Goal: Task Accomplishment & Management: Manage account settings

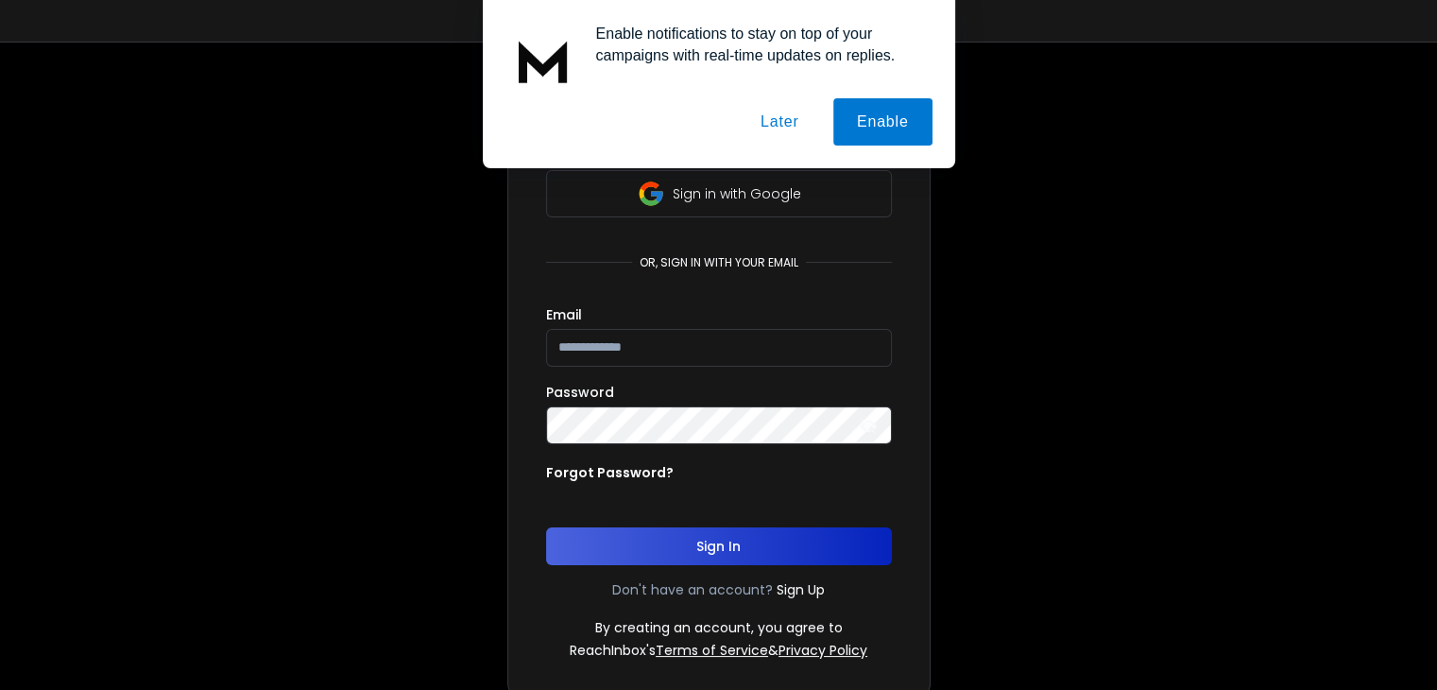
click at [697, 349] on input "email" at bounding box center [719, 348] width 346 height 38
type input "**********"
click at [874, 443] on form "**********" at bounding box center [719, 436] width 346 height 257
click at [877, 424] on div at bounding box center [874, 426] width 28 height 17
click at [732, 547] on button "Sign In" at bounding box center [719, 546] width 346 height 38
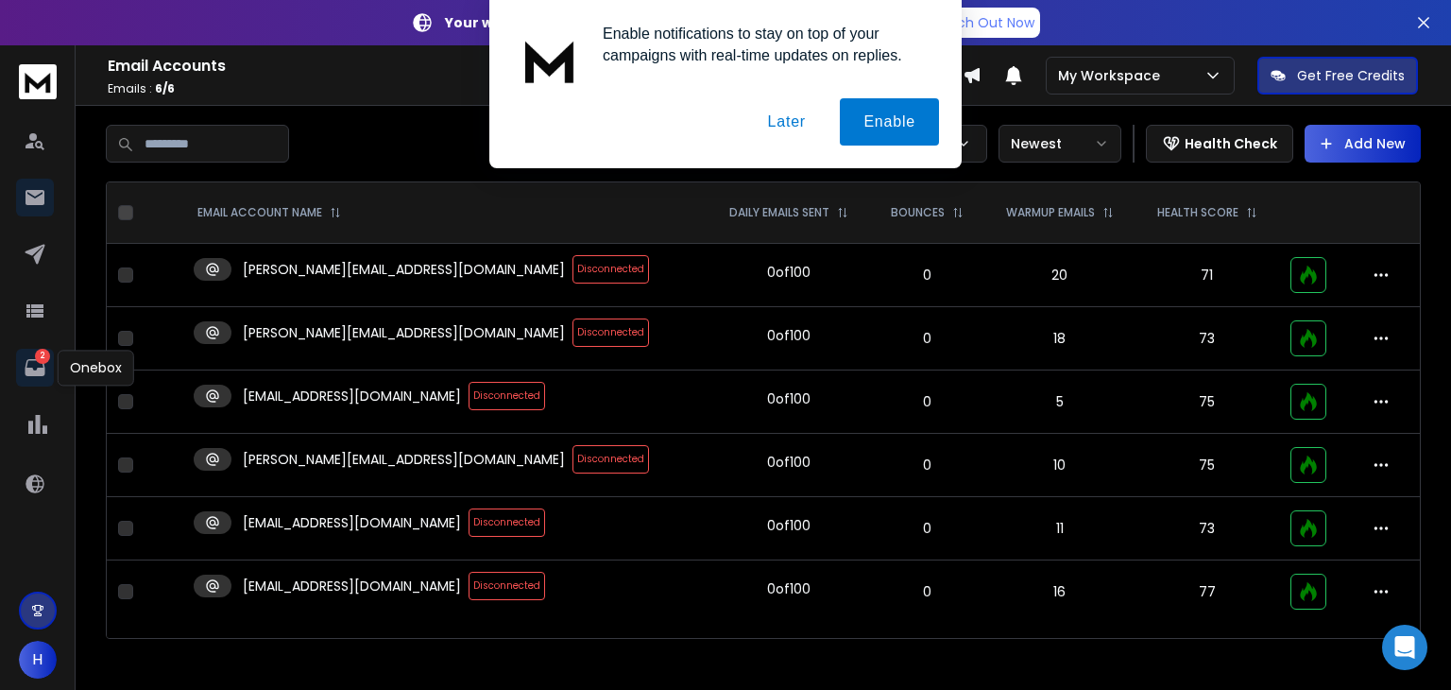
click at [16, 379] on link "2" at bounding box center [35, 368] width 38 height 38
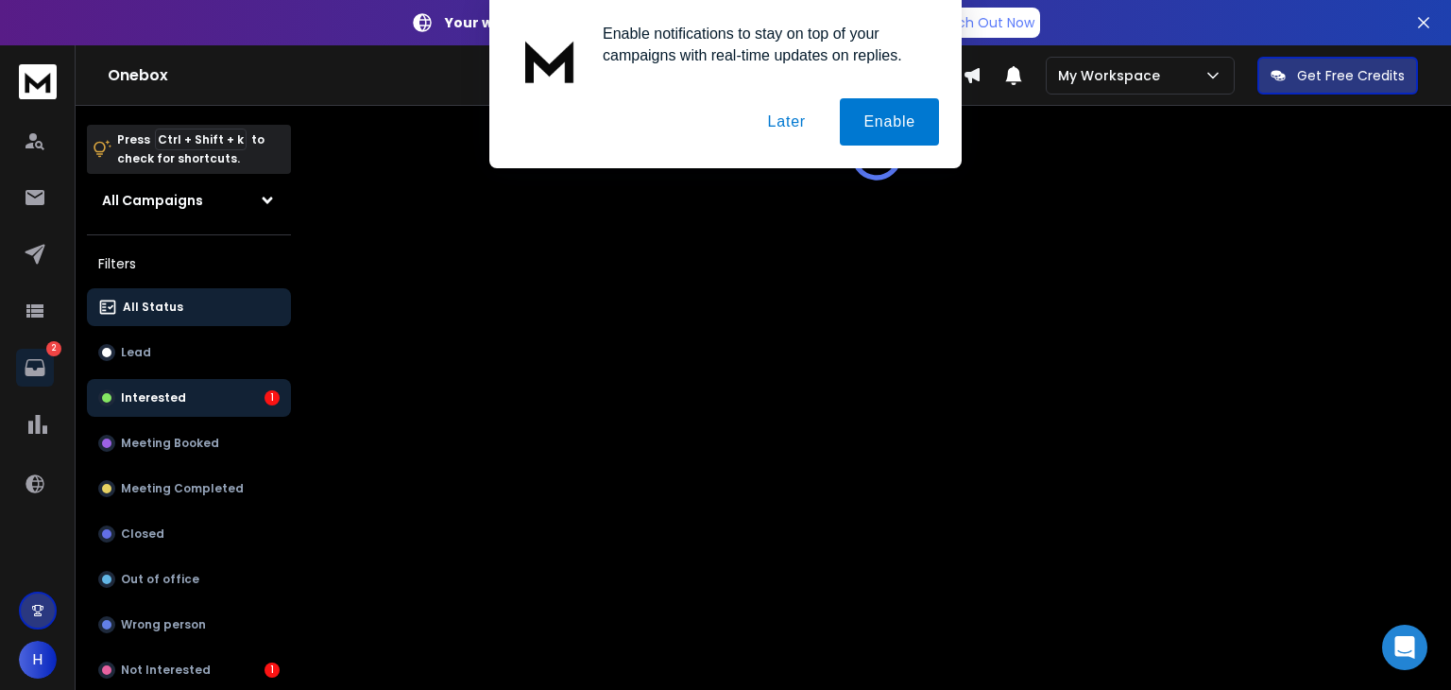
click at [113, 412] on button "Interested 1" at bounding box center [189, 398] width 204 height 38
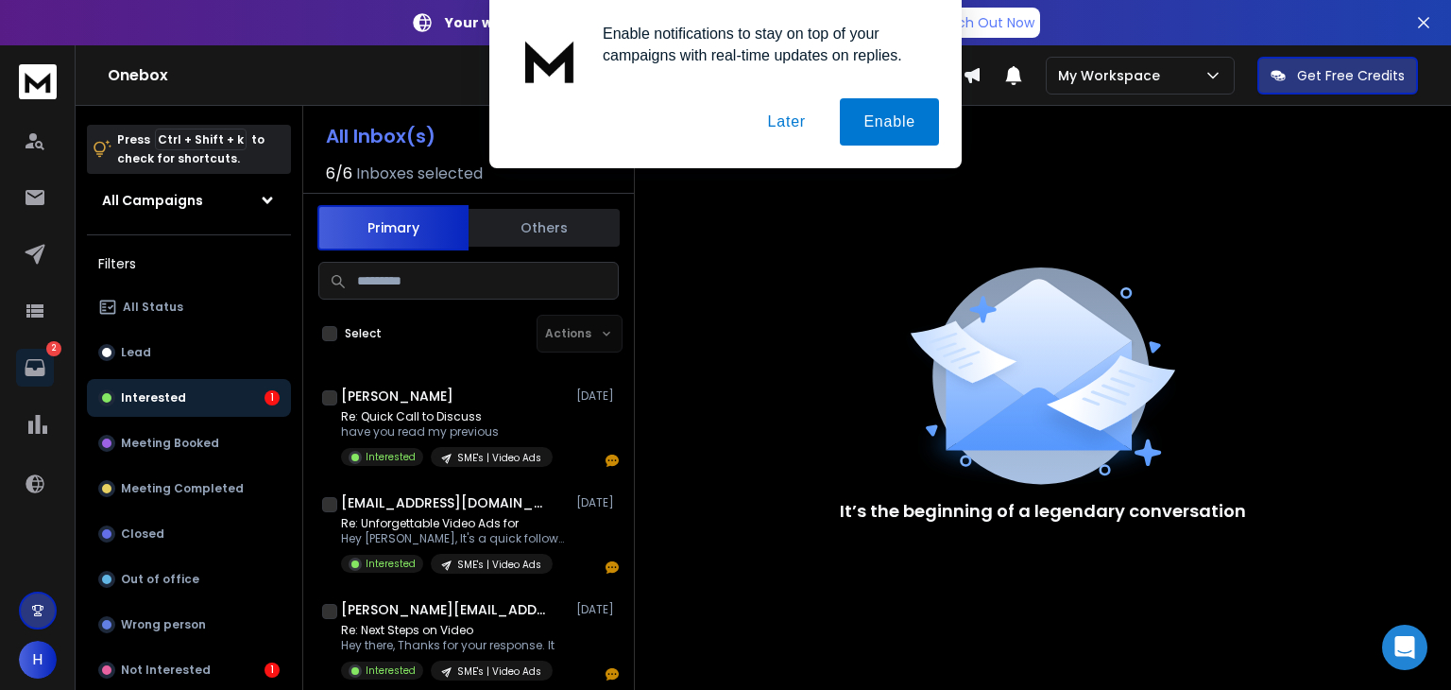
click at [797, 143] on button "Later" at bounding box center [786, 121] width 85 height 47
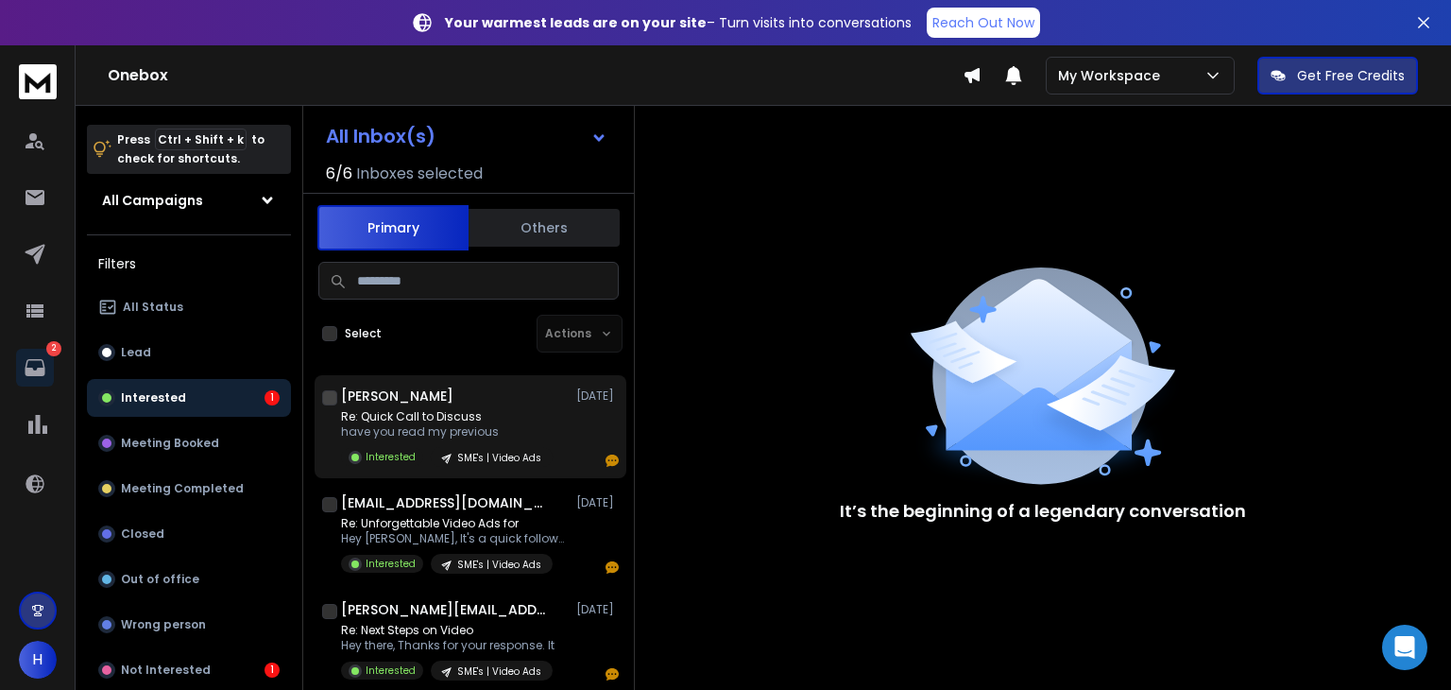
click at [540, 404] on div "[PERSON_NAME] [DATE]" at bounding box center [480, 395] width 278 height 19
click at [533, 430] on p "have you read my previous" at bounding box center [447, 431] width 212 height 15
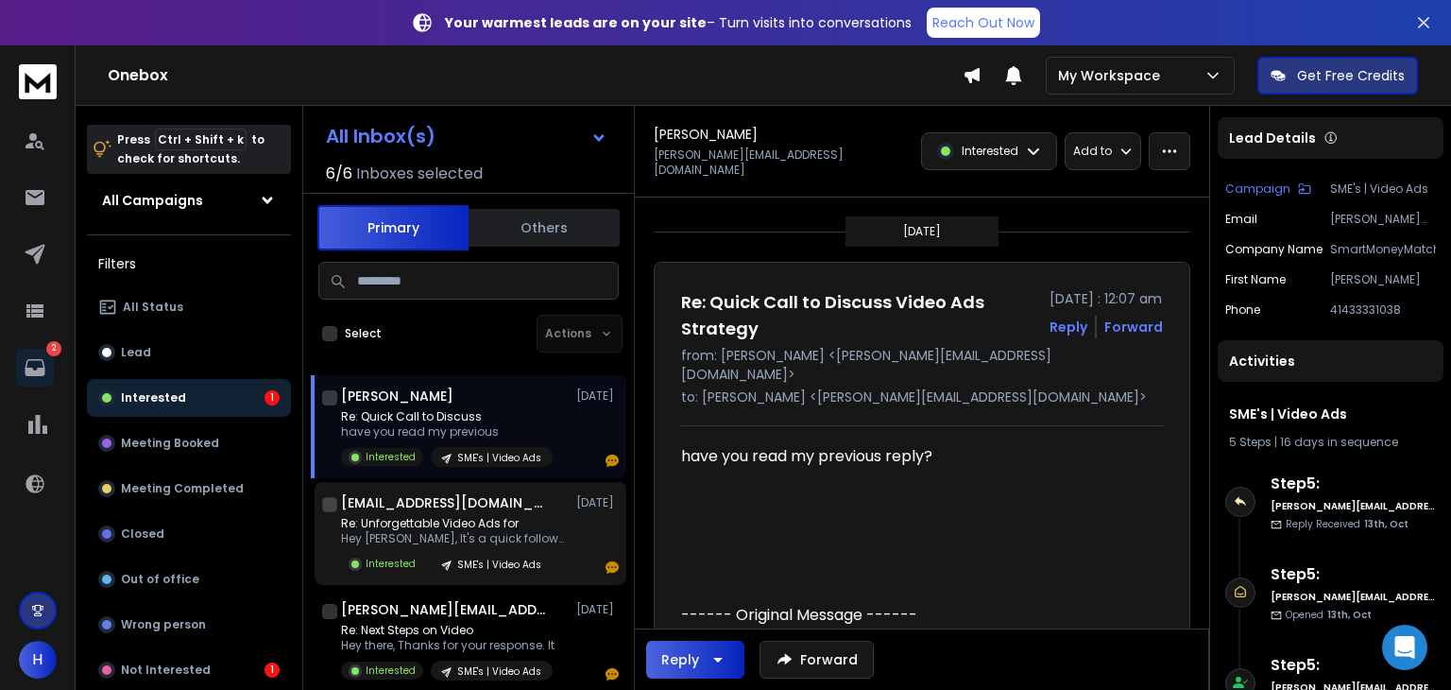
click at [424, 513] on div "[EMAIL_ADDRESS][DOMAIN_NAME][PERSON_NAME] [DATE] Re: Unforgettable Video Ads fo…" at bounding box center [480, 533] width 278 height 80
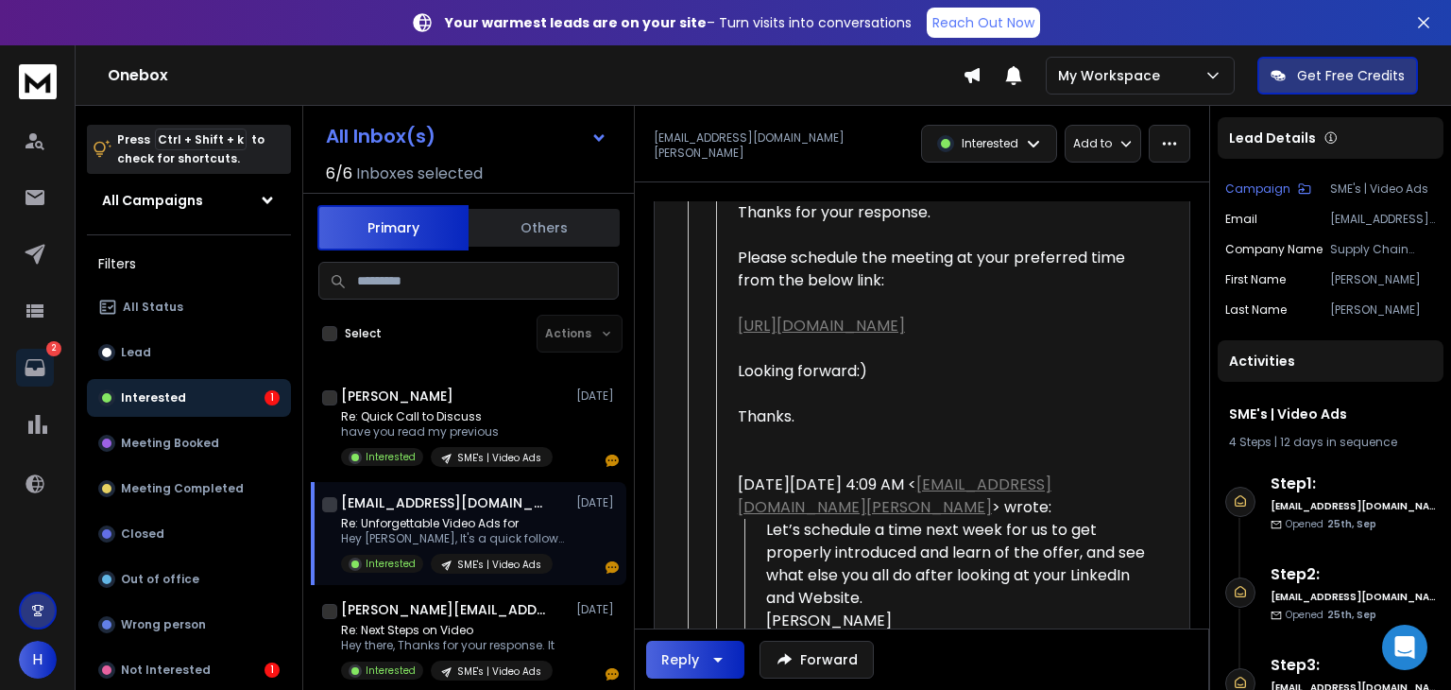
scroll to position [756, 0]
click at [248, 666] on button "Not Interested 1" at bounding box center [189, 670] width 204 height 38
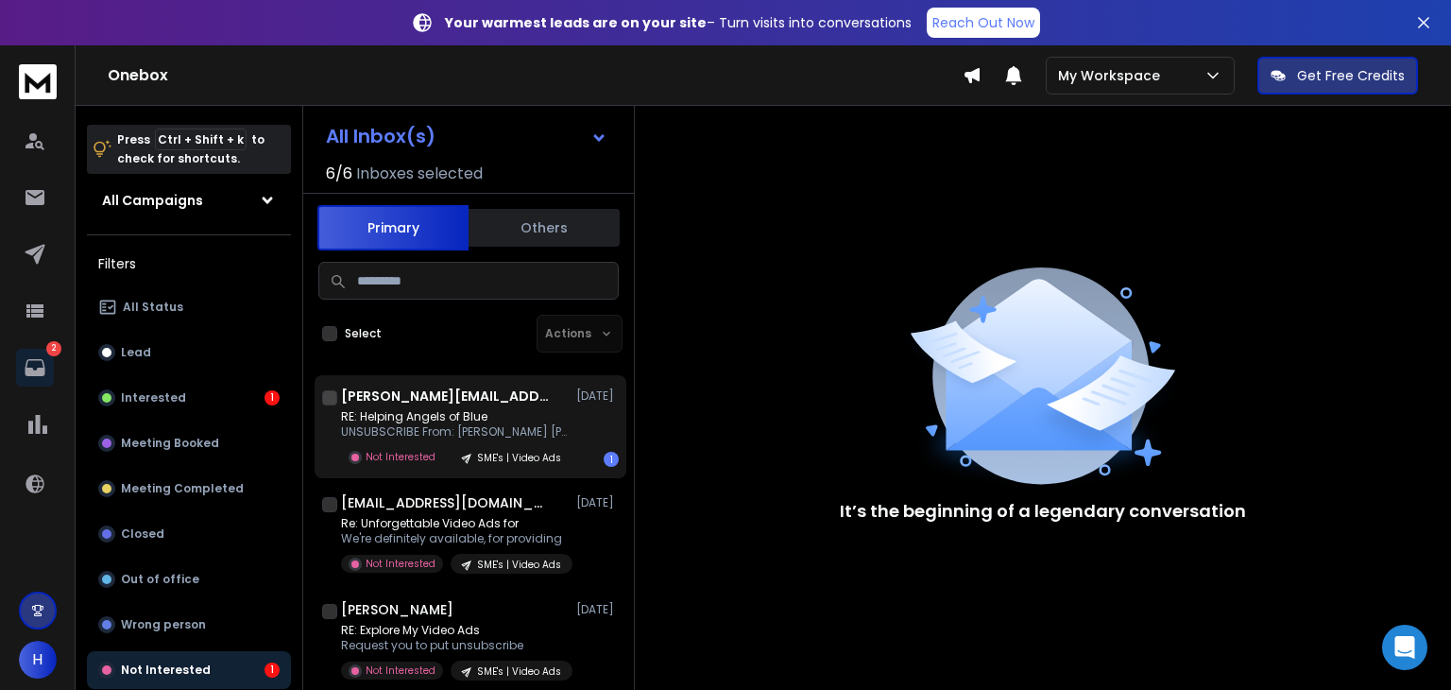
click at [506, 420] on p "RE: Helping Angels of Blue" at bounding box center [454, 416] width 227 height 15
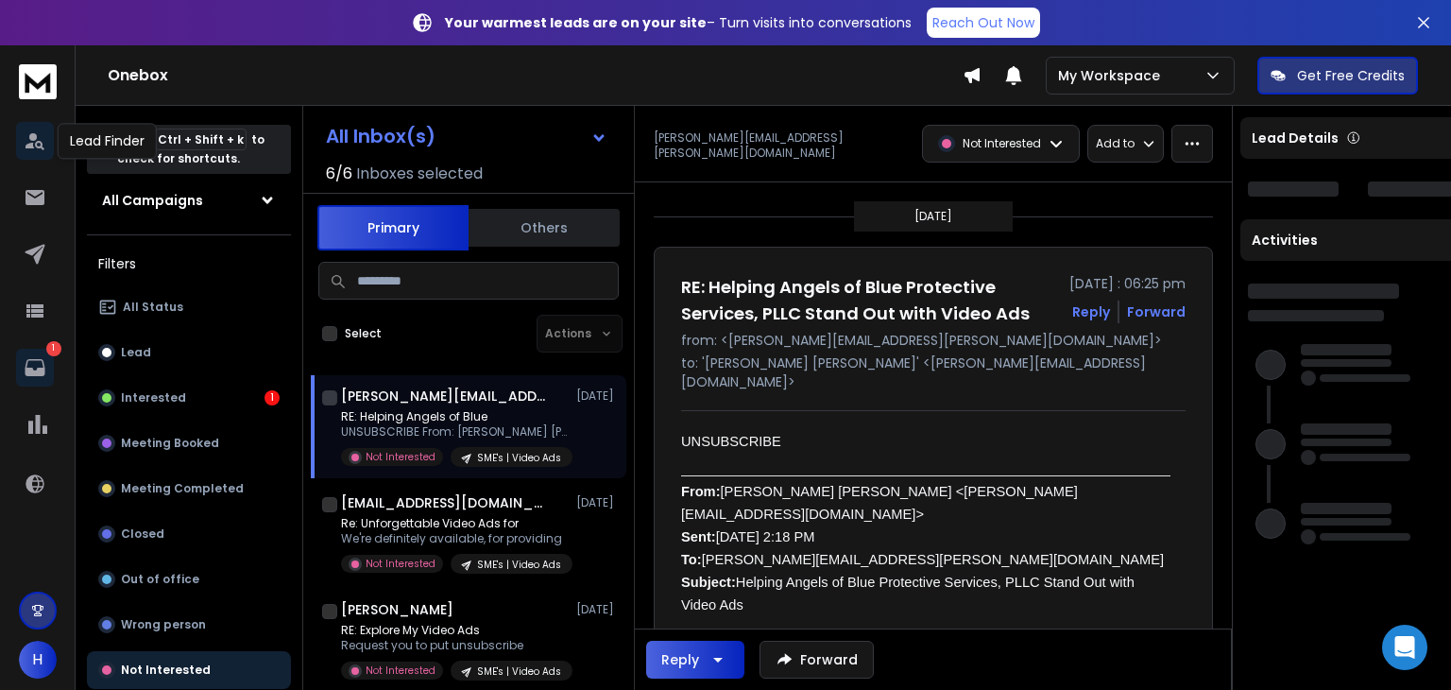
click at [47, 124] on link at bounding box center [35, 141] width 38 height 38
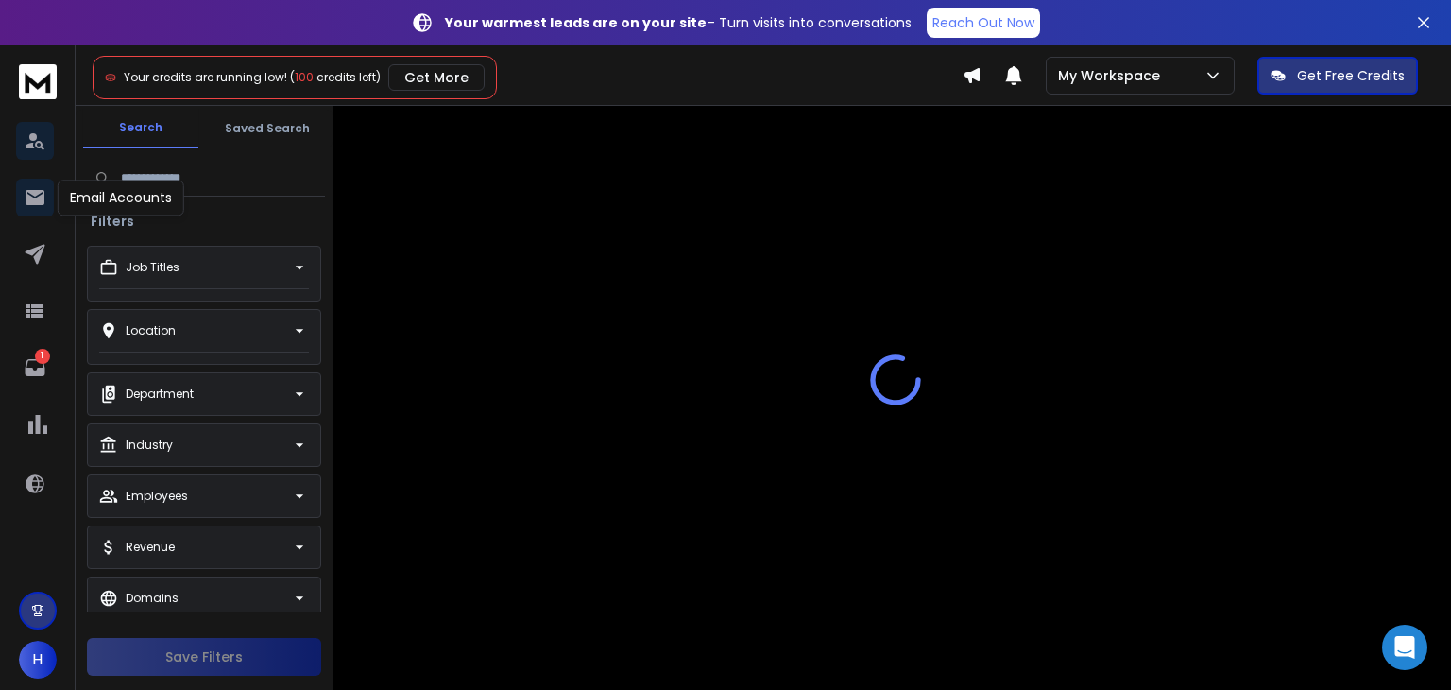
click at [44, 194] on icon at bounding box center [35, 197] width 23 height 23
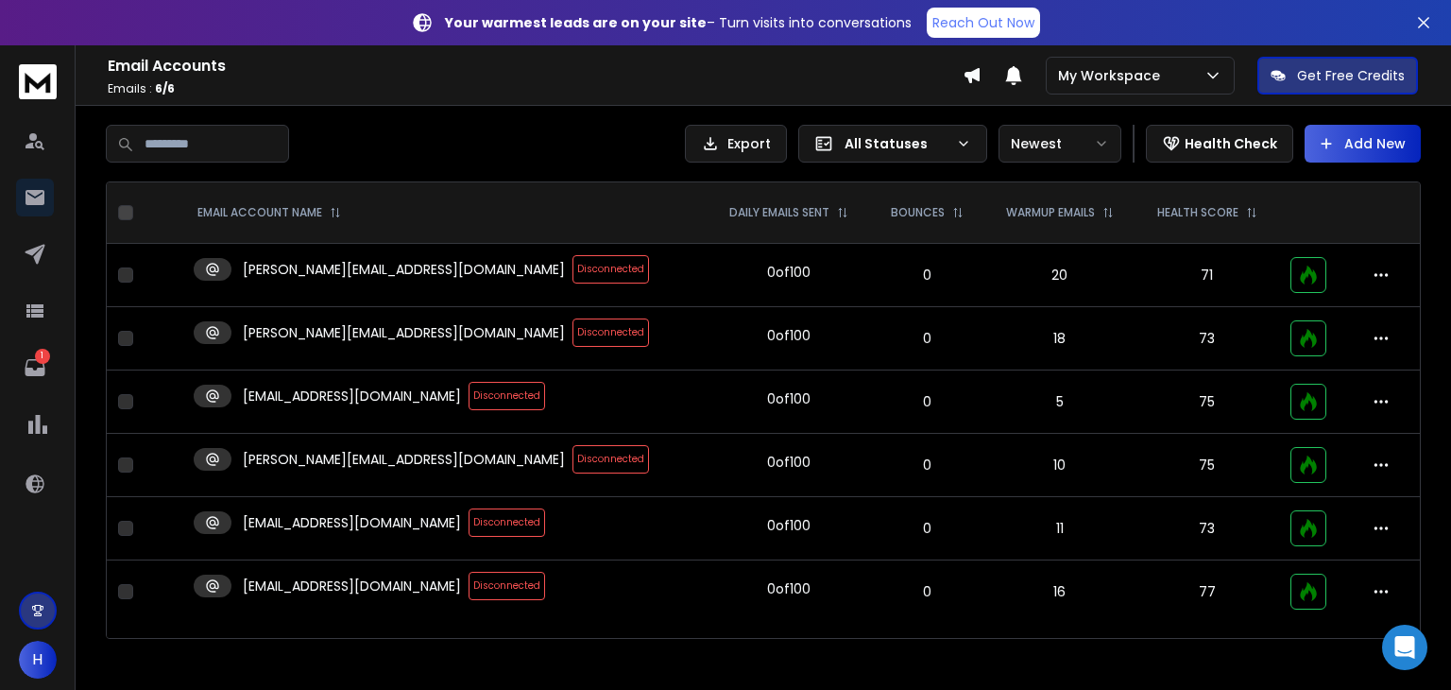
click at [1300, 272] on icon at bounding box center [1308, 275] width 16 height 19
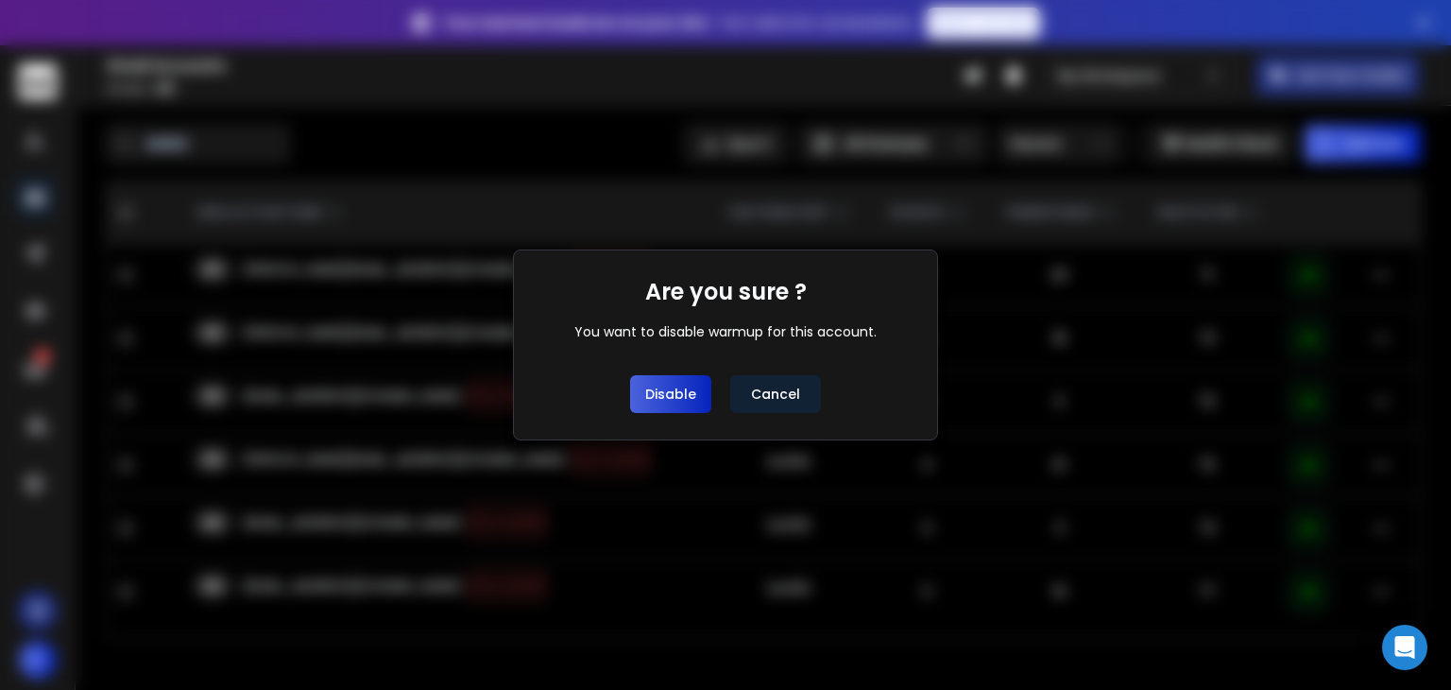
click at [856, 308] on div "Are you sure ? You want to disable warmup for this account. Disable Cancel" at bounding box center [725, 345] width 370 height 136
click at [762, 404] on button "Cancel" at bounding box center [775, 394] width 91 height 38
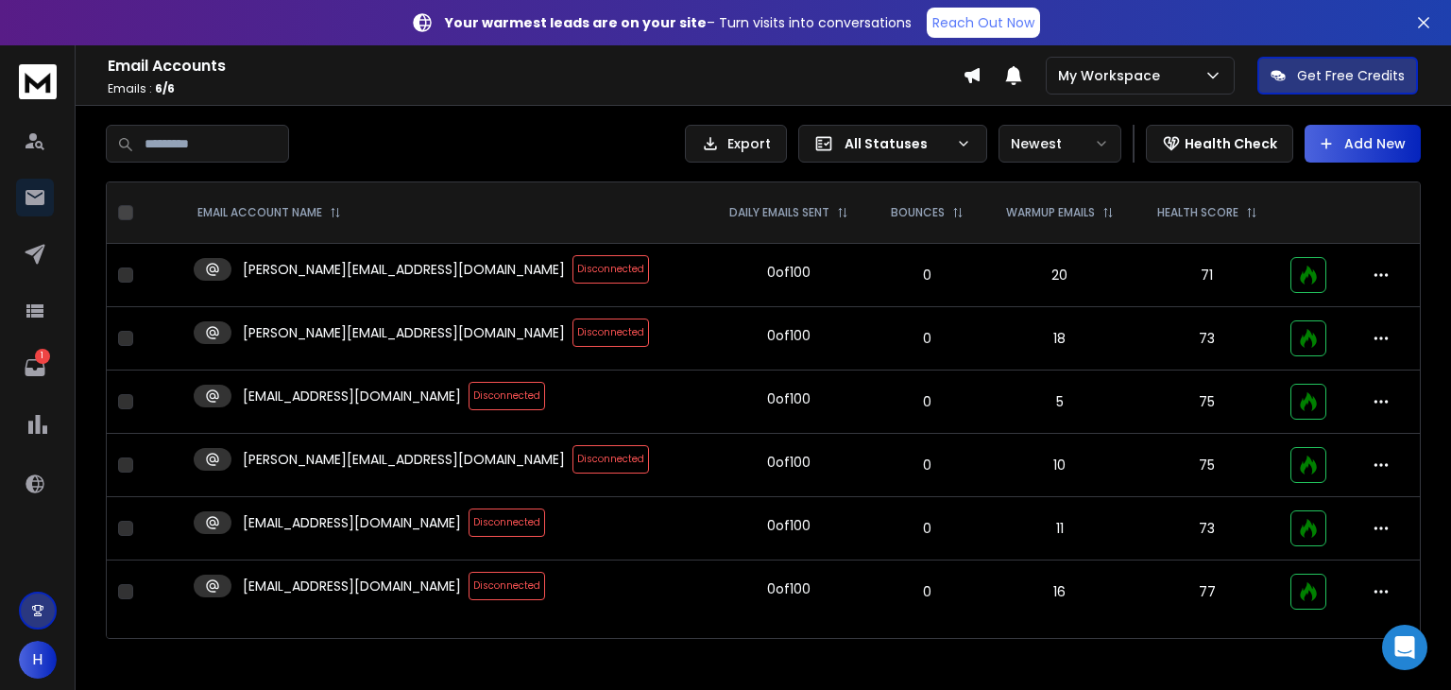
click at [573, 270] on span "Disconnected" at bounding box center [611, 269] width 77 height 28
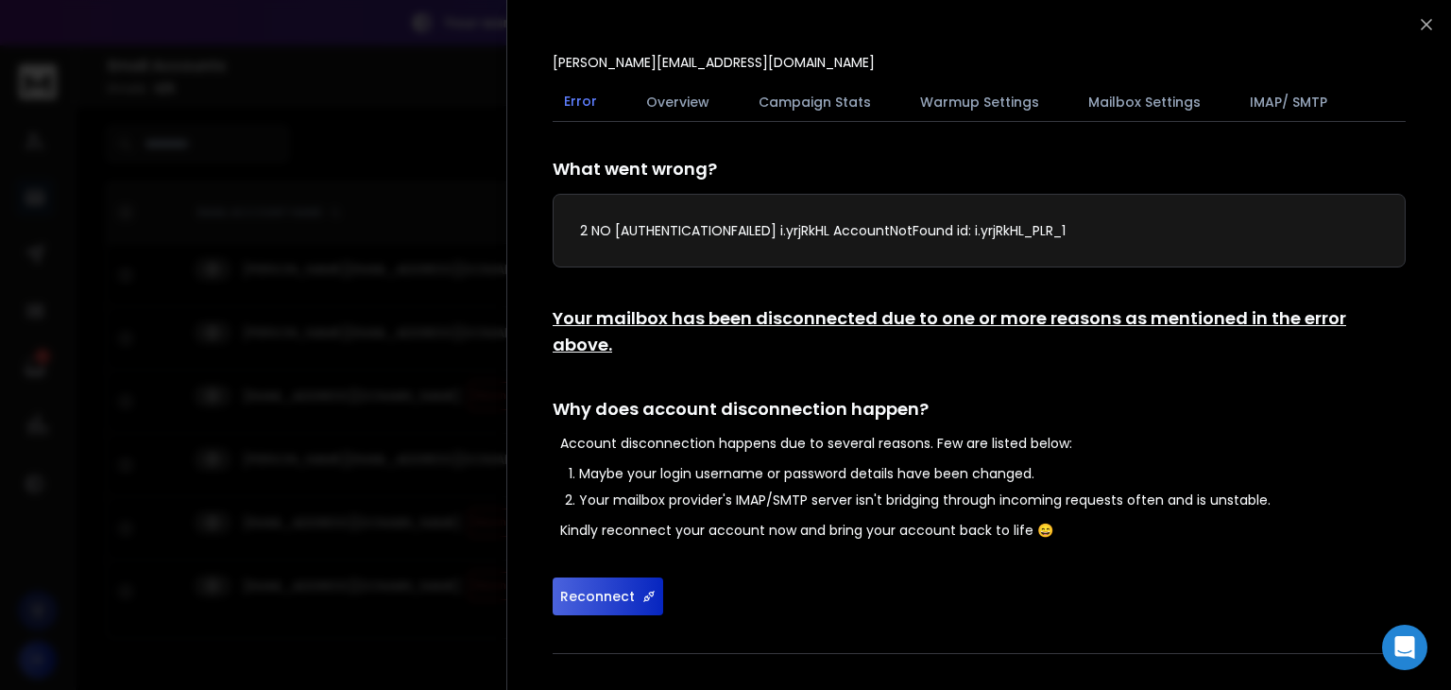
click at [372, 358] on div at bounding box center [725, 345] width 1451 height 690
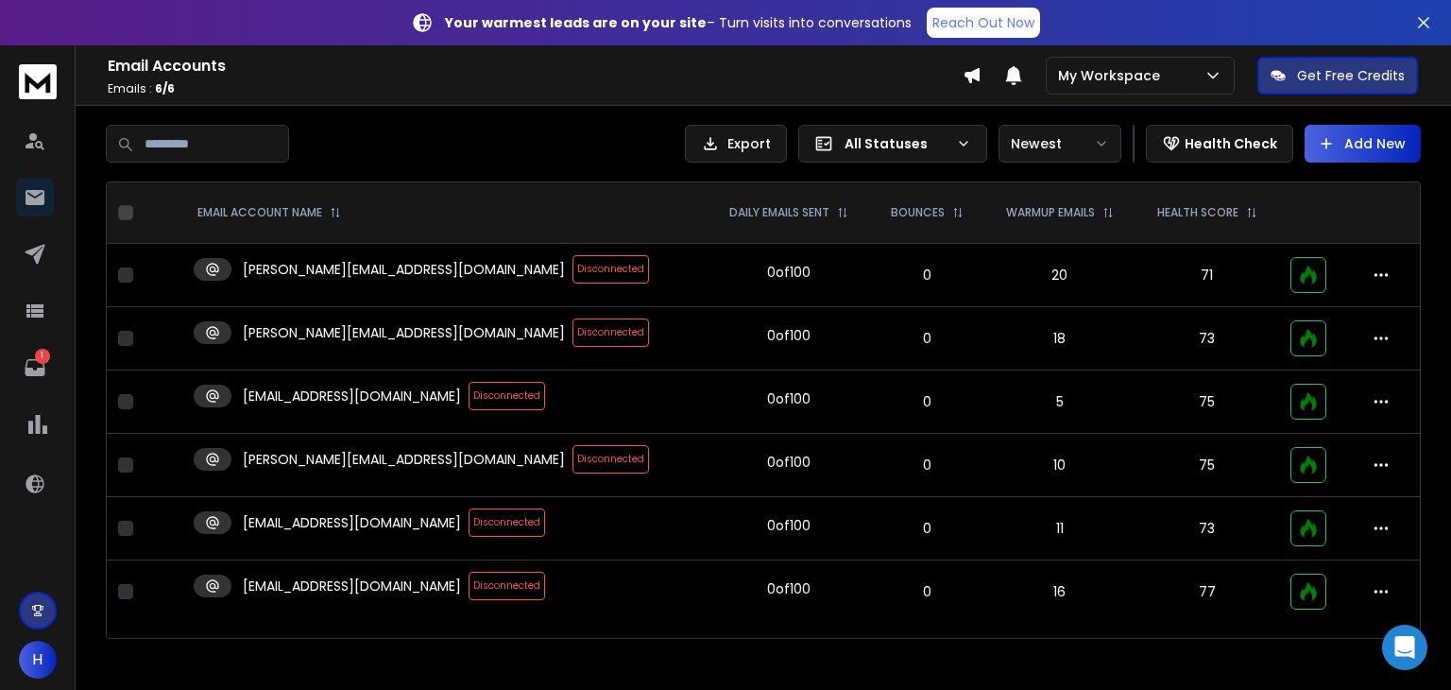
click at [1426, 23] on icon at bounding box center [1423, 22] width 17 height 17
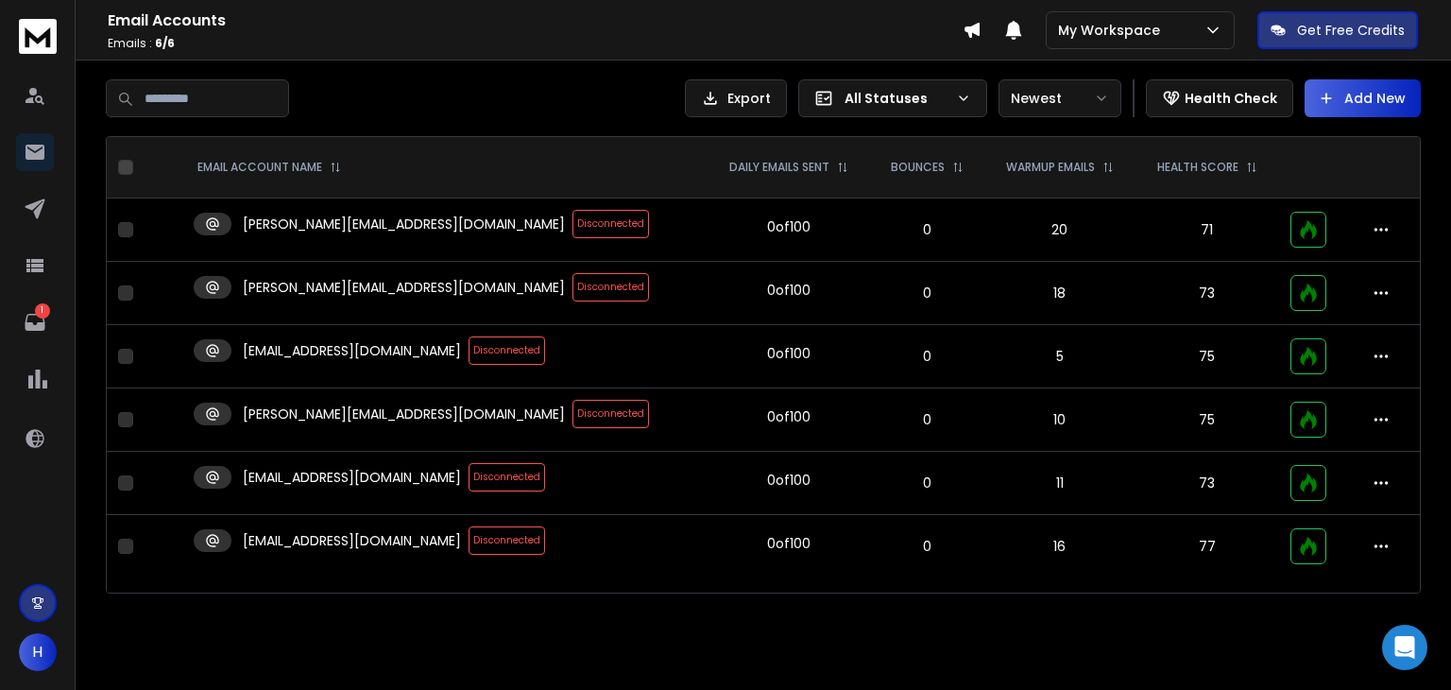
click at [1353, 16] on button "Get Free Credits" at bounding box center [1338, 30] width 161 height 38
